Goal: Navigation & Orientation: Find specific page/section

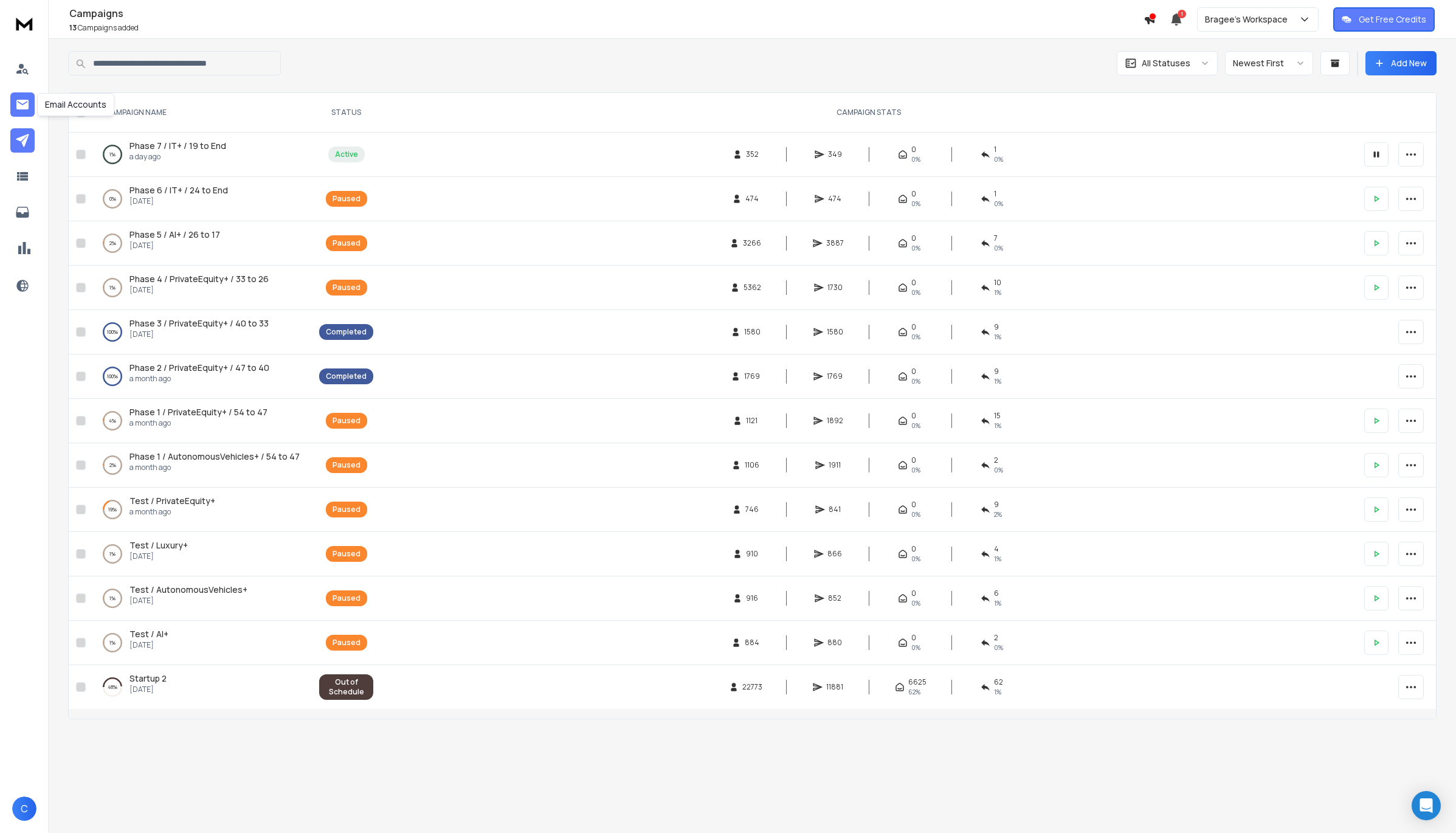
click at [32, 102] on link at bounding box center [23, 104] width 25 height 25
